Goal: Task Accomplishment & Management: Use online tool/utility

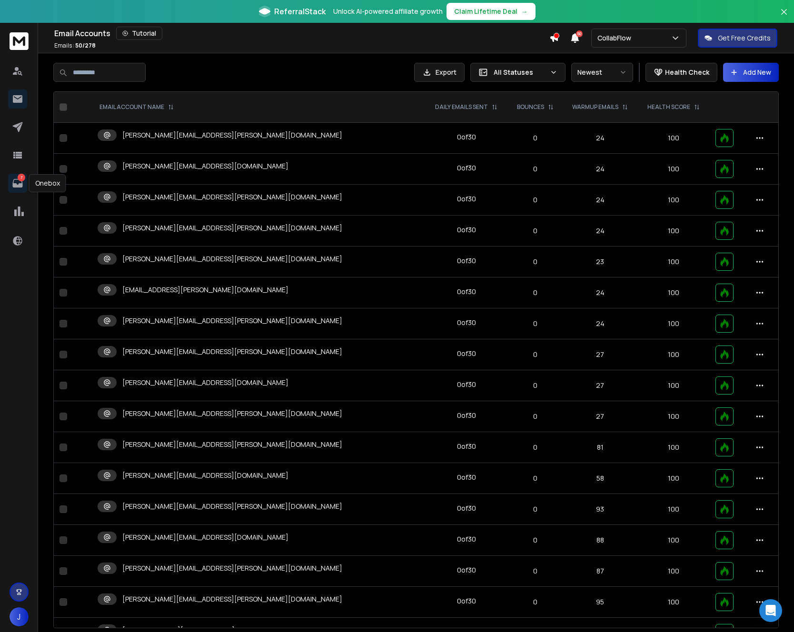
click at [8, 184] on link "7" at bounding box center [17, 183] width 19 height 19
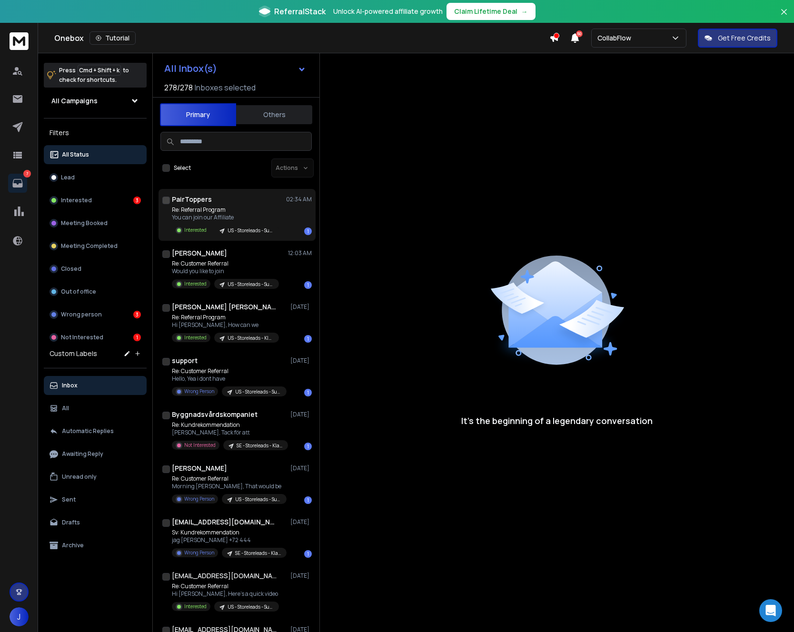
click at [248, 215] on p "You can join our Affiliate" at bounding box center [225, 218] width 107 height 8
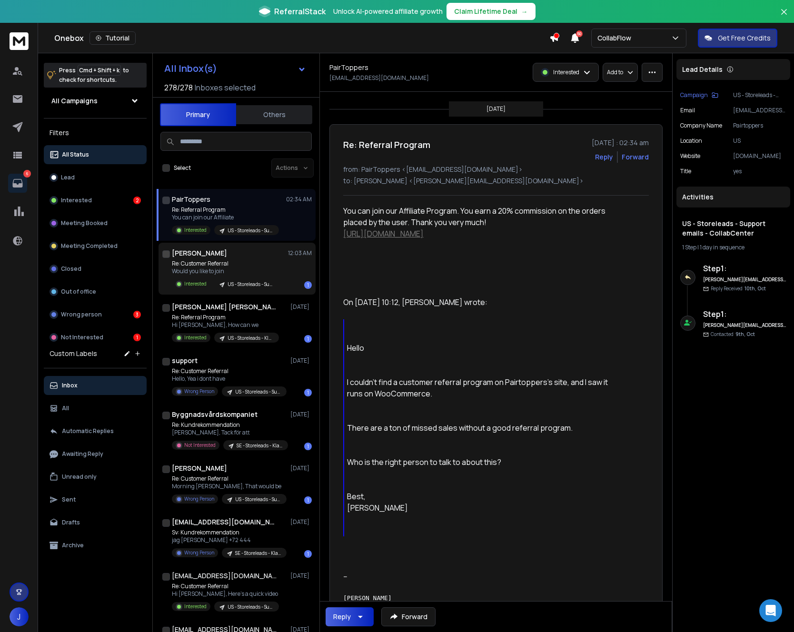
click at [214, 261] on p "Re: Customer Referral" at bounding box center [225, 264] width 107 height 8
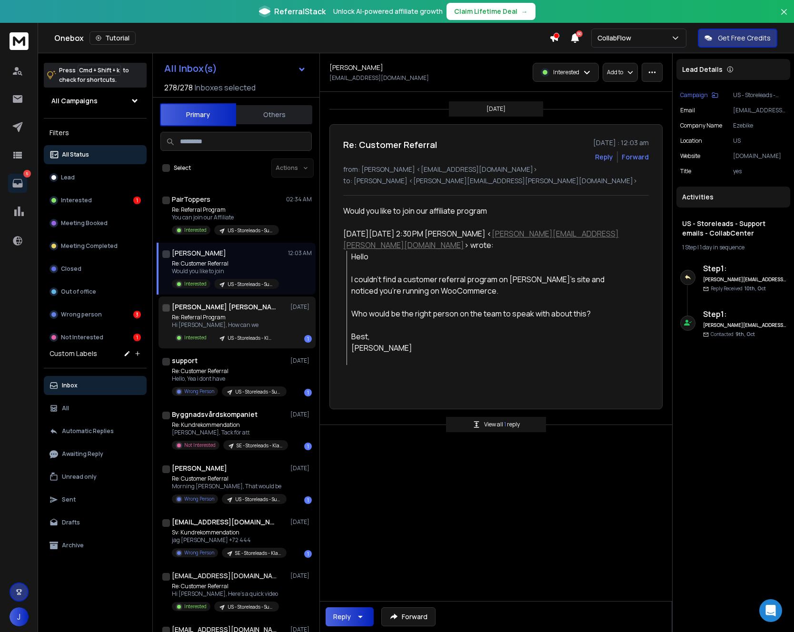
click at [236, 321] on p "Hi [PERSON_NAME], How can we" at bounding box center [225, 325] width 107 height 8
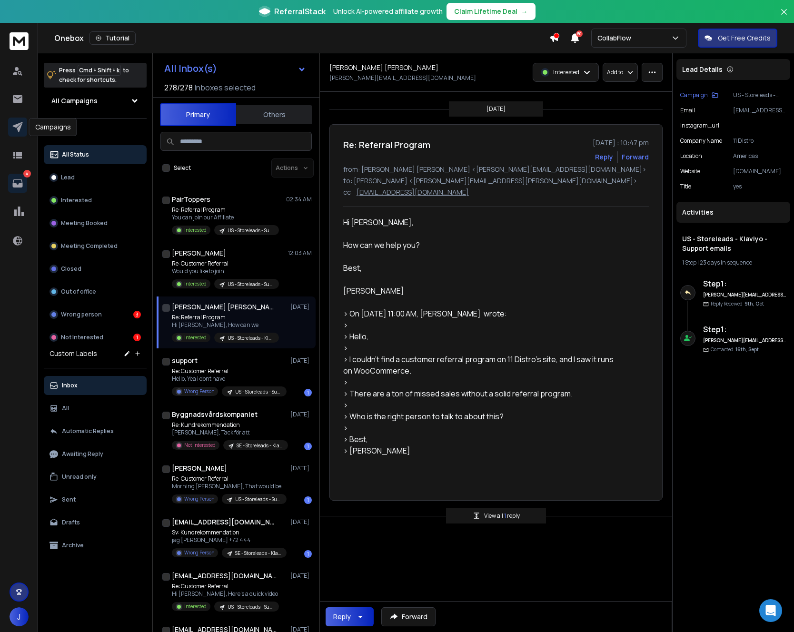
click at [18, 125] on icon at bounding box center [17, 127] width 10 height 10
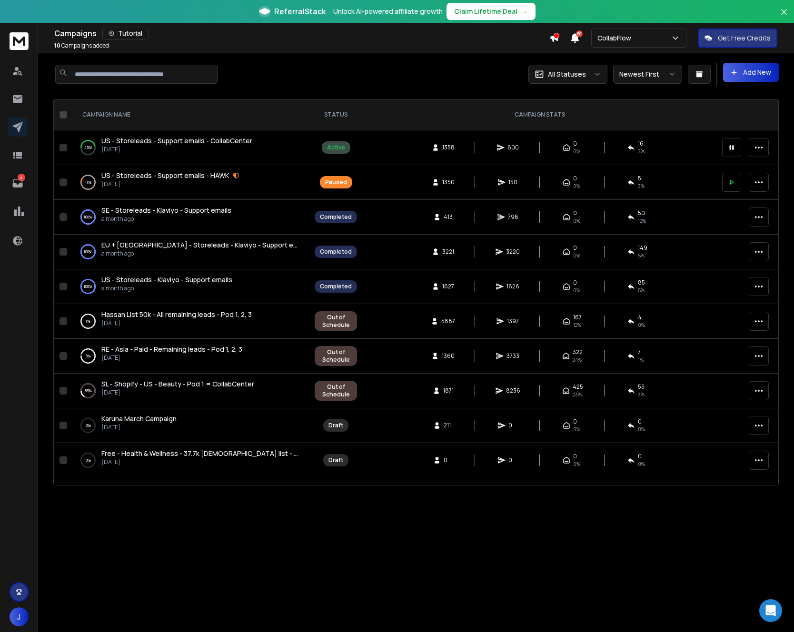
click at [765, 149] on button "button" at bounding box center [759, 147] width 20 height 19
click at [580, 550] on div "Campaigns 10 Campaigns Added All Statuses Newest First Add New CAMPAIGN NAME ST…" at bounding box center [416, 379] width 726 height 632
click at [754, 150] on icon "button" at bounding box center [759, 148] width 10 height 10
click at [739, 217] on div "Duplicate Campaign" at bounding box center [726, 215] width 78 height 10
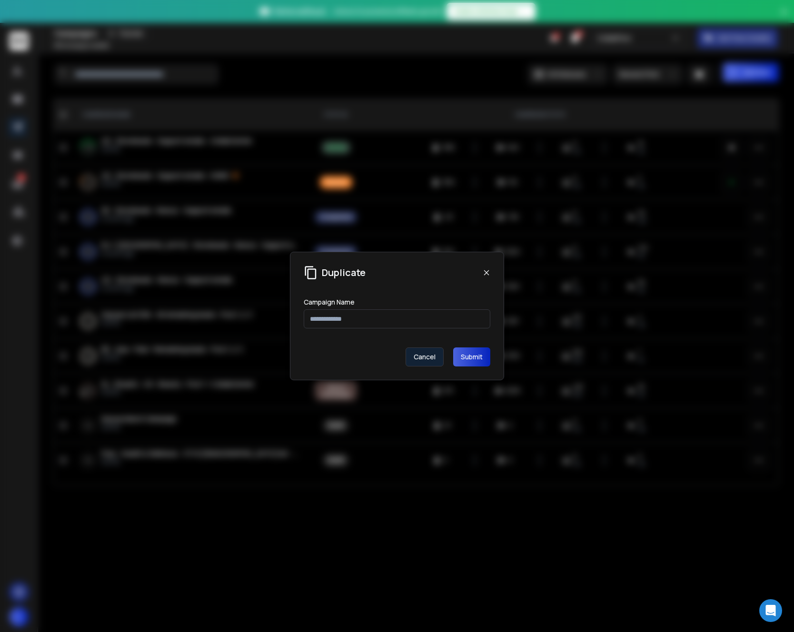
click at [428, 362] on p "Cancel" at bounding box center [425, 357] width 38 height 19
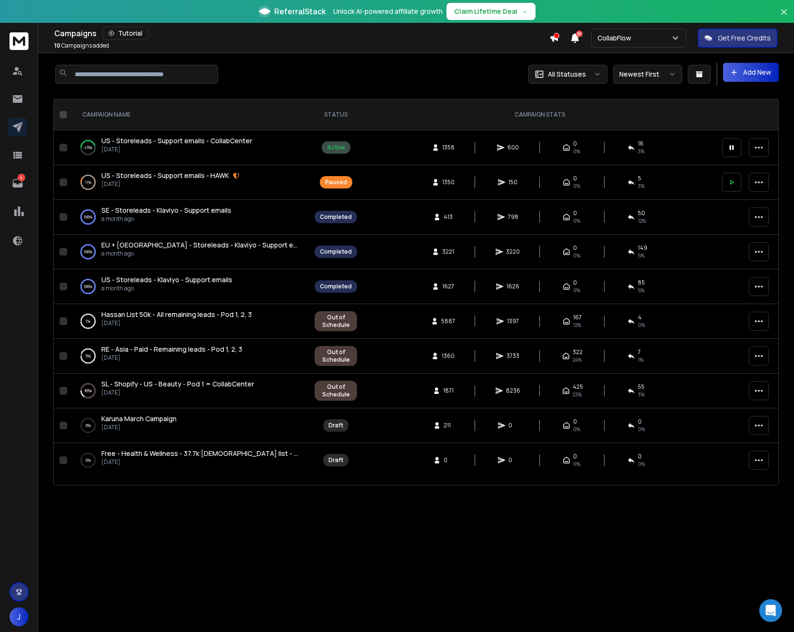
click at [757, 251] on icon "button" at bounding box center [759, 252] width 8 height 2
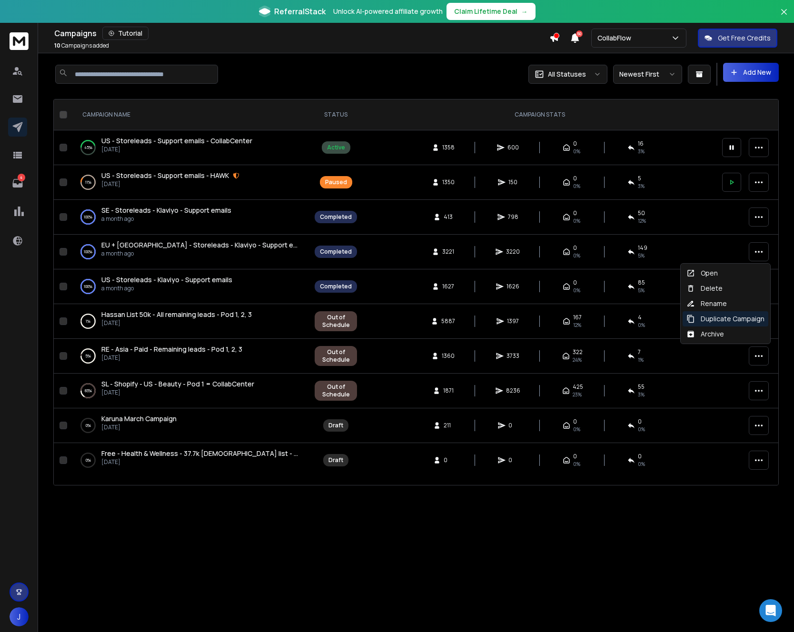
click at [738, 319] on div "Duplicate Campaign" at bounding box center [726, 319] width 78 height 10
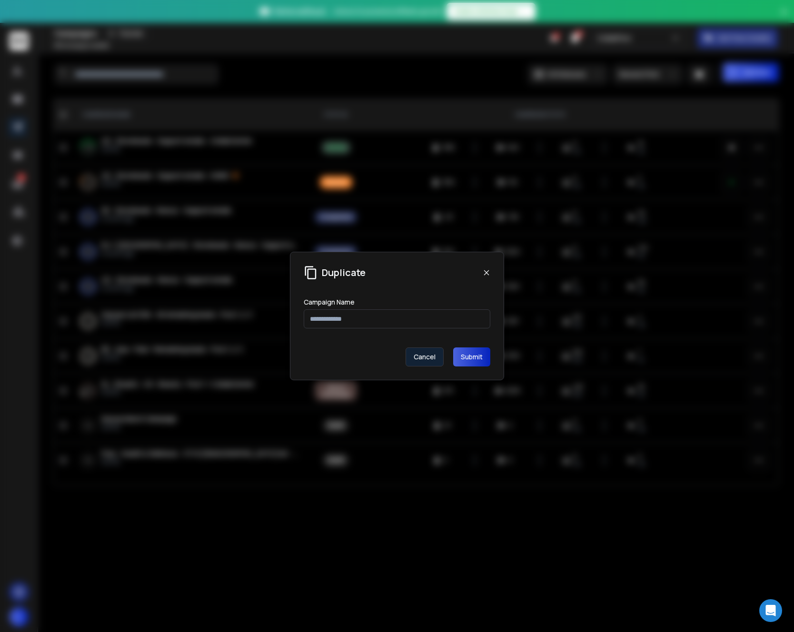
click at [429, 357] on p "Cancel" at bounding box center [425, 357] width 38 height 19
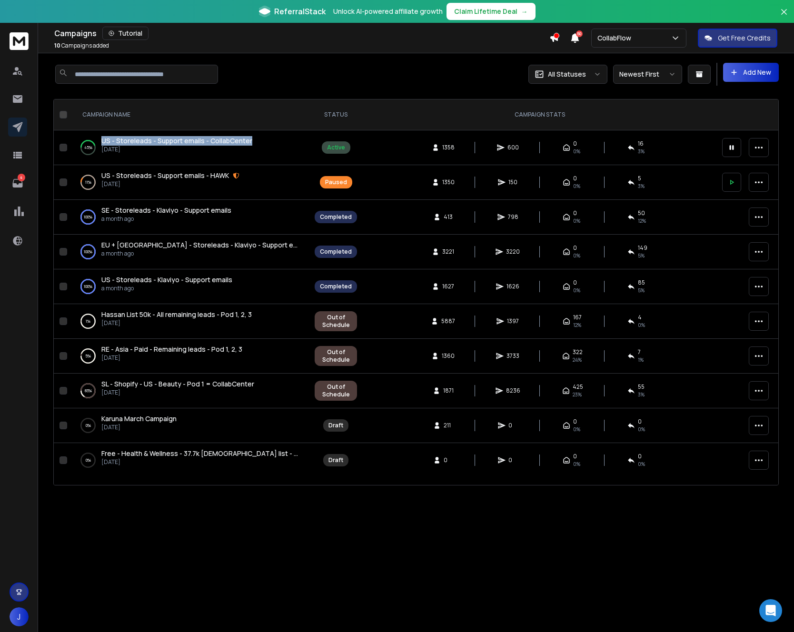
drag, startPoint x: 260, startPoint y: 141, endPoint x: 102, endPoint y: 140, distance: 158.1
click at [102, 140] on div "45 % US - Storeleads - Support emails - CollabCenter [DATE]" at bounding box center [189, 147] width 219 height 23
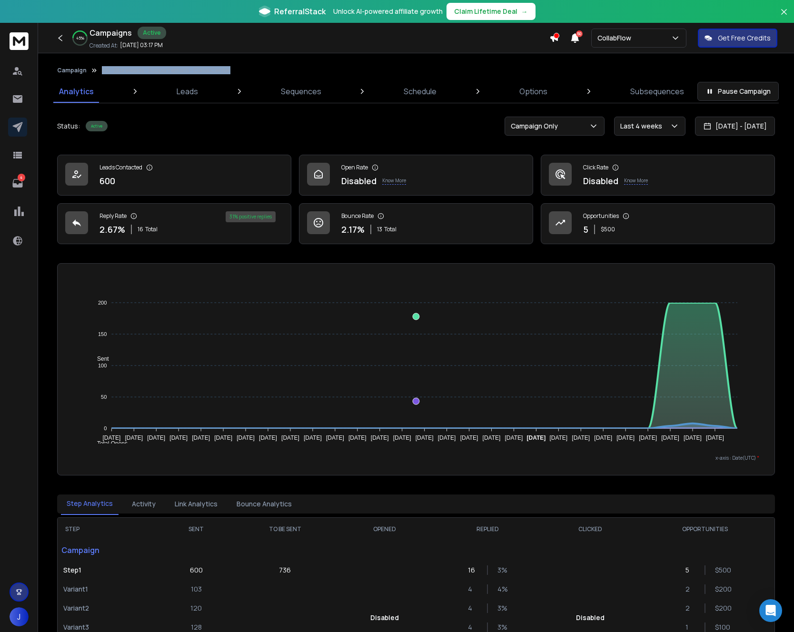
drag, startPoint x: 102, startPoint y: 70, endPoint x: 229, endPoint y: 70, distance: 126.2
click at [229, 70] on div "Campaign US - Storeleads - Support emails - CollabCenter" at bounding box center [416, 71] width 718 height 8
copy p "US - Storeleads - Support emails - CollabCenter"
click at [56, 36] on icon at bounding box center [60, 38] width 9 height 9
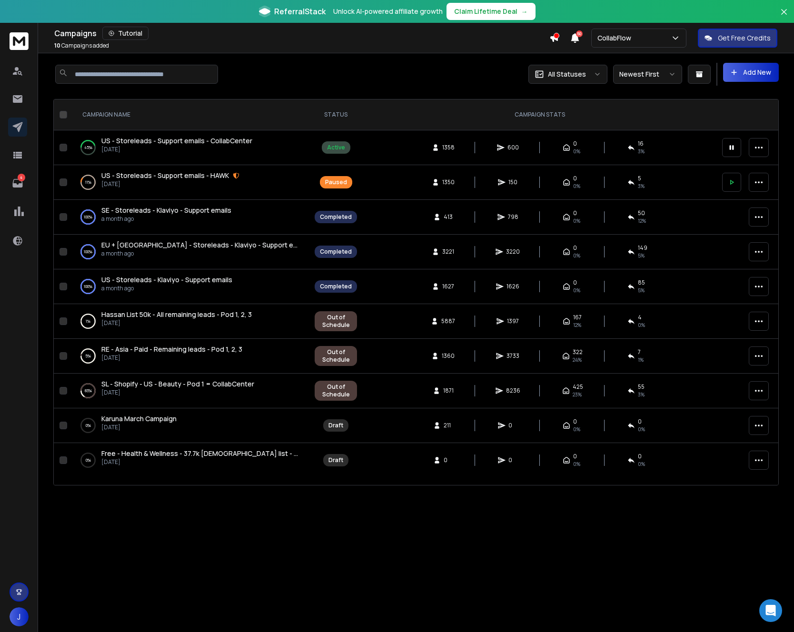
click at [764, 249] on button "button" at bounding box center [759, 251] width 20 height 19
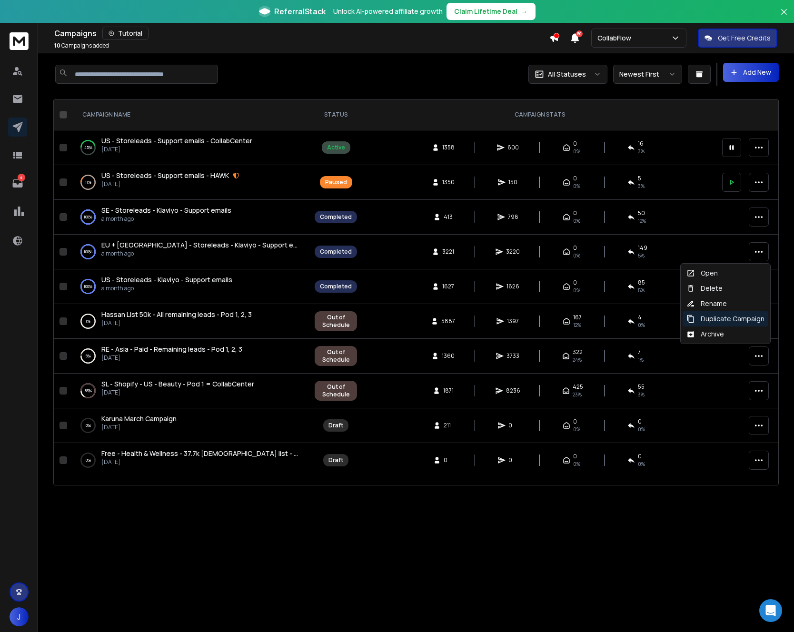
click at [736, 318] on div "Duplicate Campaign" at bounding box center [726, 319] width 78 height 10
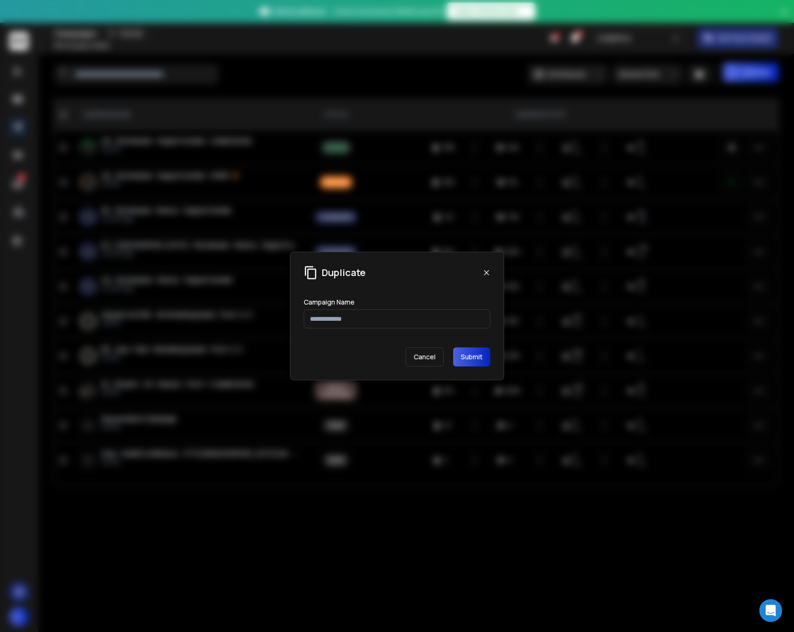
click at [397, 318] on input "text" at bounding box center [397, 318] width 187 height 19
paste input "**********"
click at [312, 321] on input "**********" at bounding box center [397, 318] width 187 height 19
type input "**********"
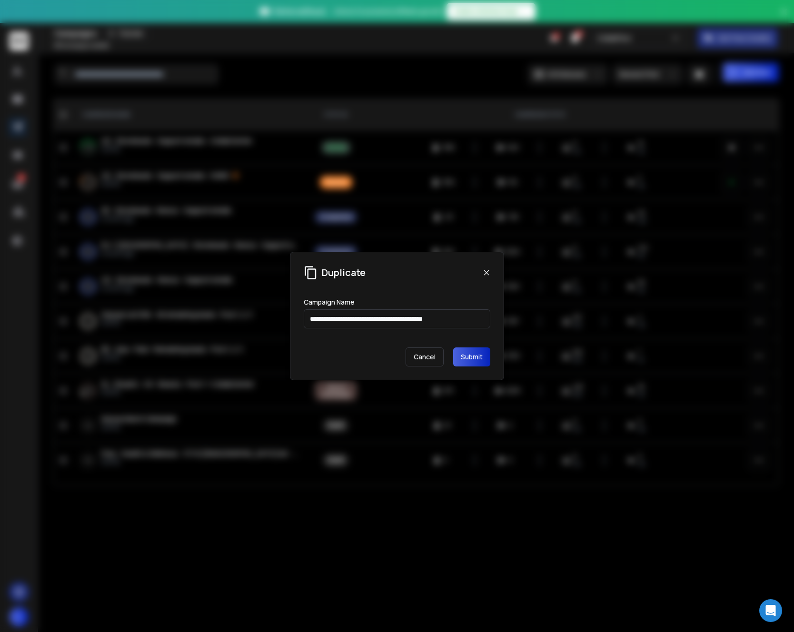
click at [464, 357] on button "Submit" at bounding box center [471, 357] width 37 height 19
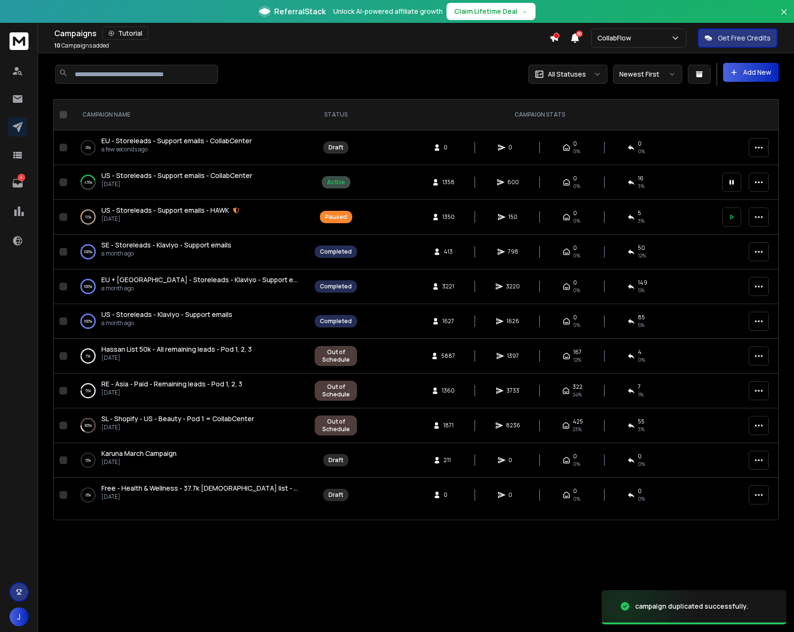
click at [149, 143] on span "EU - Storeleads - Support emails - CollabCenter" at bounding box center [176, 140] width 150 height 9
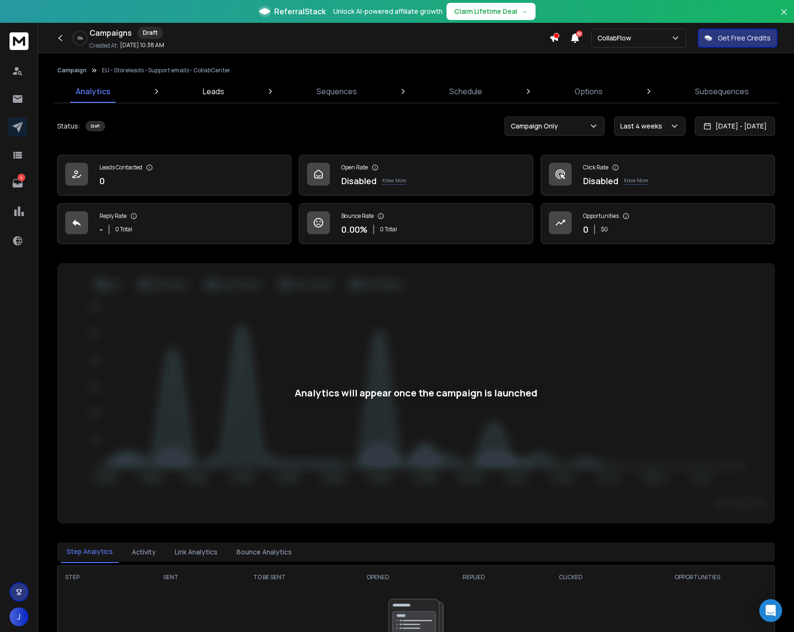
click at [200, 91] on link "Leads" at bounding box center [213, 91] width 33 height 23
